Goal: Information Seeking & Learning: Check status

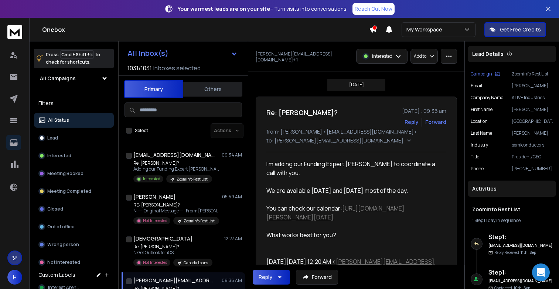
scroll to position [130, 0]
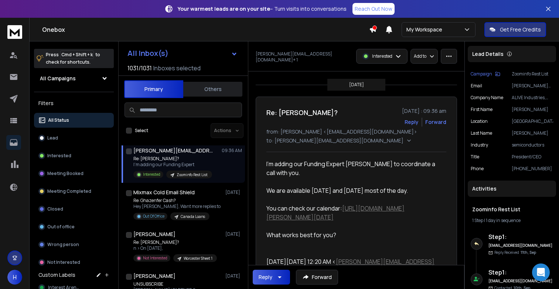
click at [198, 90] on button "Others" at bounding box center [212, 89] width 59 height 16
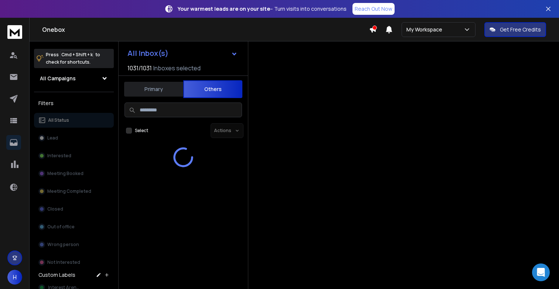
click at [164, 90] on button "Primary" at bounding box center [153, 89] width 59 height 16
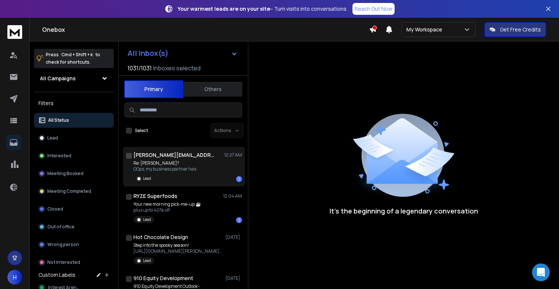
click at [197, 153] on div "[PERSON_NAME][EMAIL_ADDRESS][DOMAIN_NAME] 12:27 AM" at bounding box center [187, 154] width 109 height 7
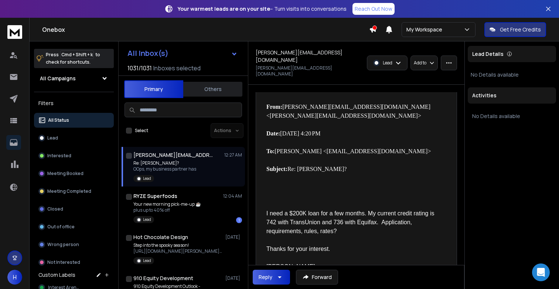
scroll to position [260, 0]
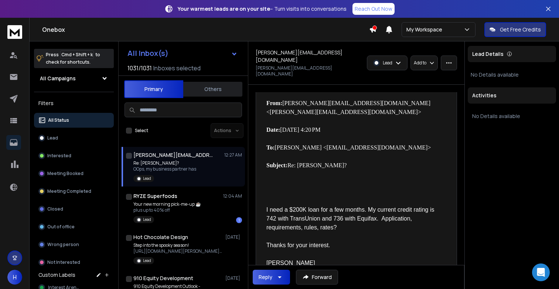
click at [163, 89] on button "Primary" at bounding box center [153, 89] width 59 height 18
click at [204, 87] on button "Others" at bounding box center [212, 89] width 59 height 16
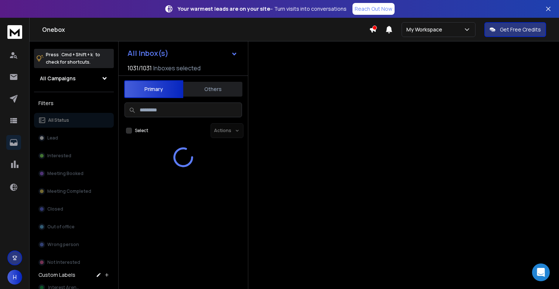
click at [179, 87] on button "Primary" at bounding box center [153, 89] width 59 height 18
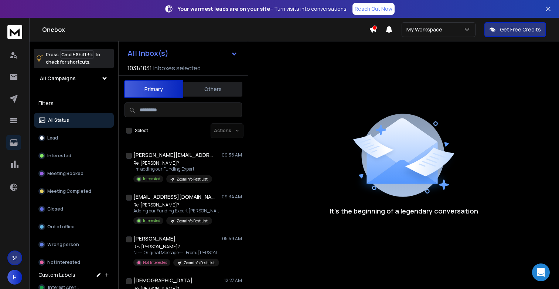
click at [209, 94] on button "Others" at bounding box center [212, 89] width 59 height 16
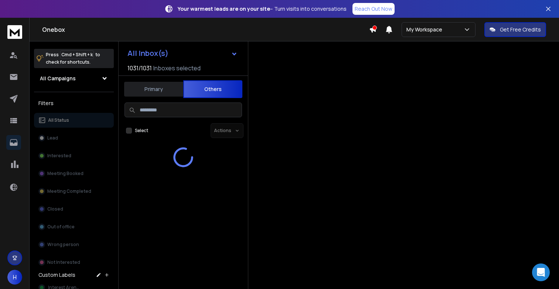
click at [208, 93] on button "Others" at bounding box center [212, 89] width 59 height 18
click at [141, 94] on button "Primary" at bounding box center [153, 89] width 59 height 16
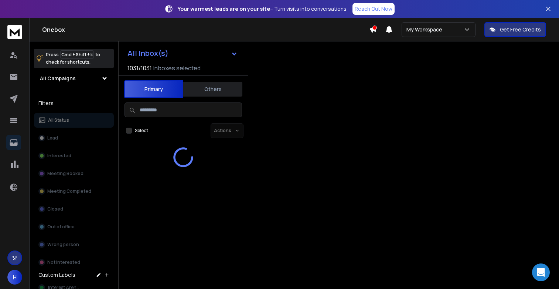
click at [141, 94] on button "Primary" at bounding box center [153, 89] width 59 height 18
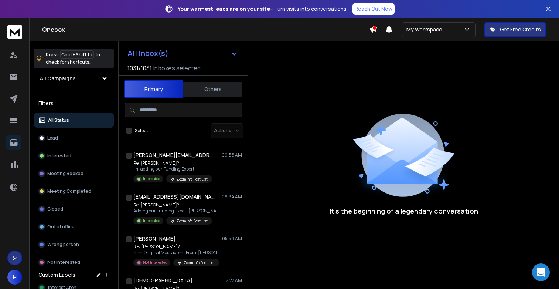
drag, startPoint x: 207, startPoint y: 87, endPoint x: 201, endPoint y: 88, distance: 5.7
click at [207, 87] on button "Others" at bounding box center [212, 89] width 59 height 16
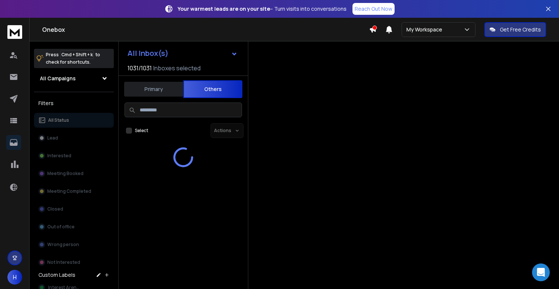
click at [150, 93] on button "Primary" at bounding box center [153, 89] width 59 height 16
click at [213, 91] on button "Others" at bounding box center [212, 89] width 59 height 18
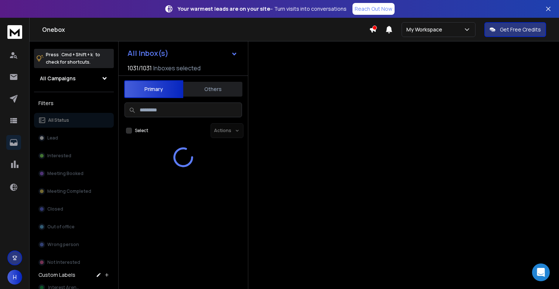
click at [170, 86] on button "Primary" at bounding box center [153, 89] width 59 height 18
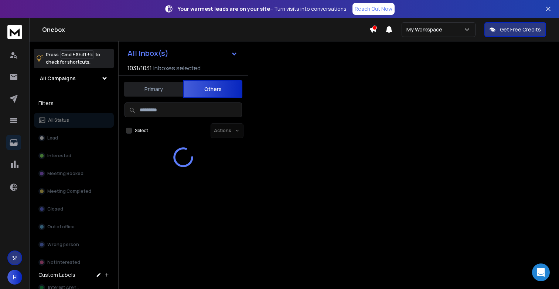
click at [214, 92] on button "Others" at bounding box center [212, 89] width 59 height 18
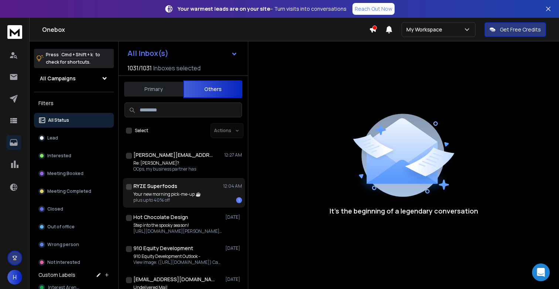
click at [207, 189] on div "RYZE Superfoods 12:04 AM" at bounding box center [187, 185] width 109 height 7
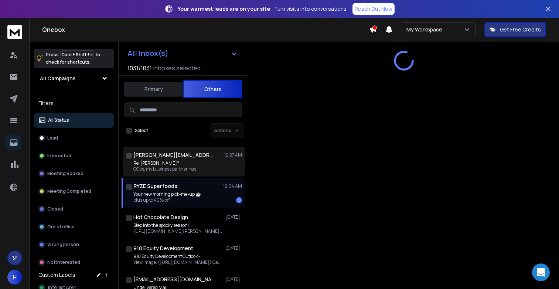
drag, startPoint x: 207, startPoint y: 189, endPoint x: 188, endPoint y: 152, distance: 41.3
click at [207, 189] on div "RYZE Superfoods 12:04 AM" at bounding box center [187, 185] width 109 height 7
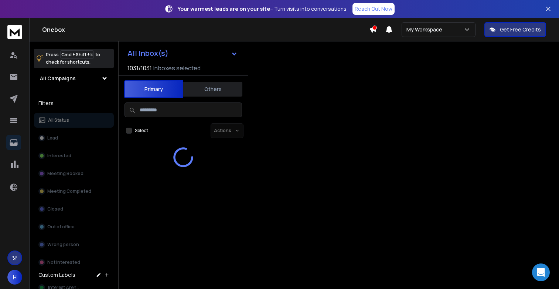
click at [151, 92] on button "Primary" at bounding box center [153, 89] width 59 height 18
